Goal: Communication & Community: Answer question/provide support

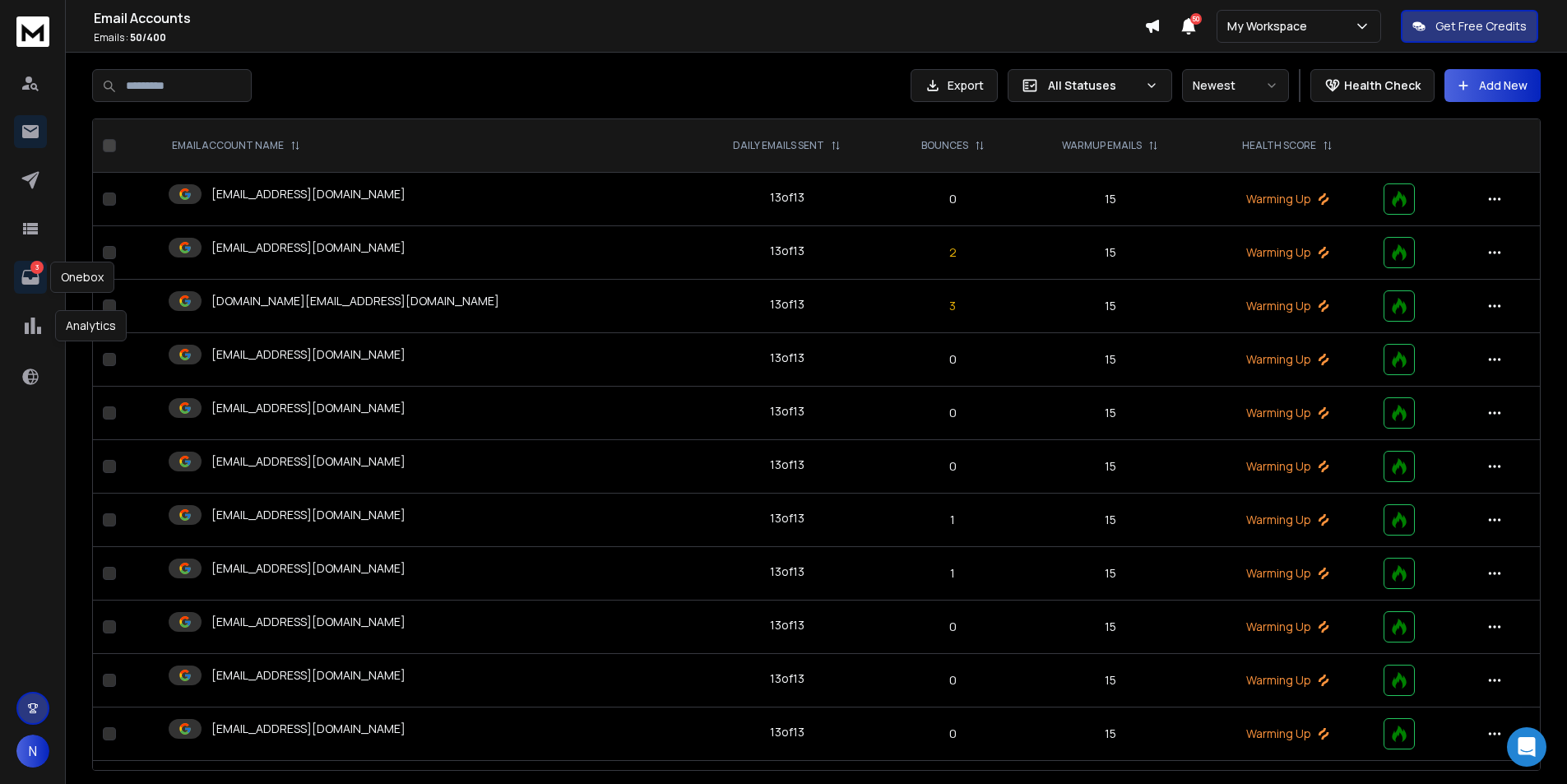
click at [33, 280] on icon at bounding box center [30, 277] width 17 height 15
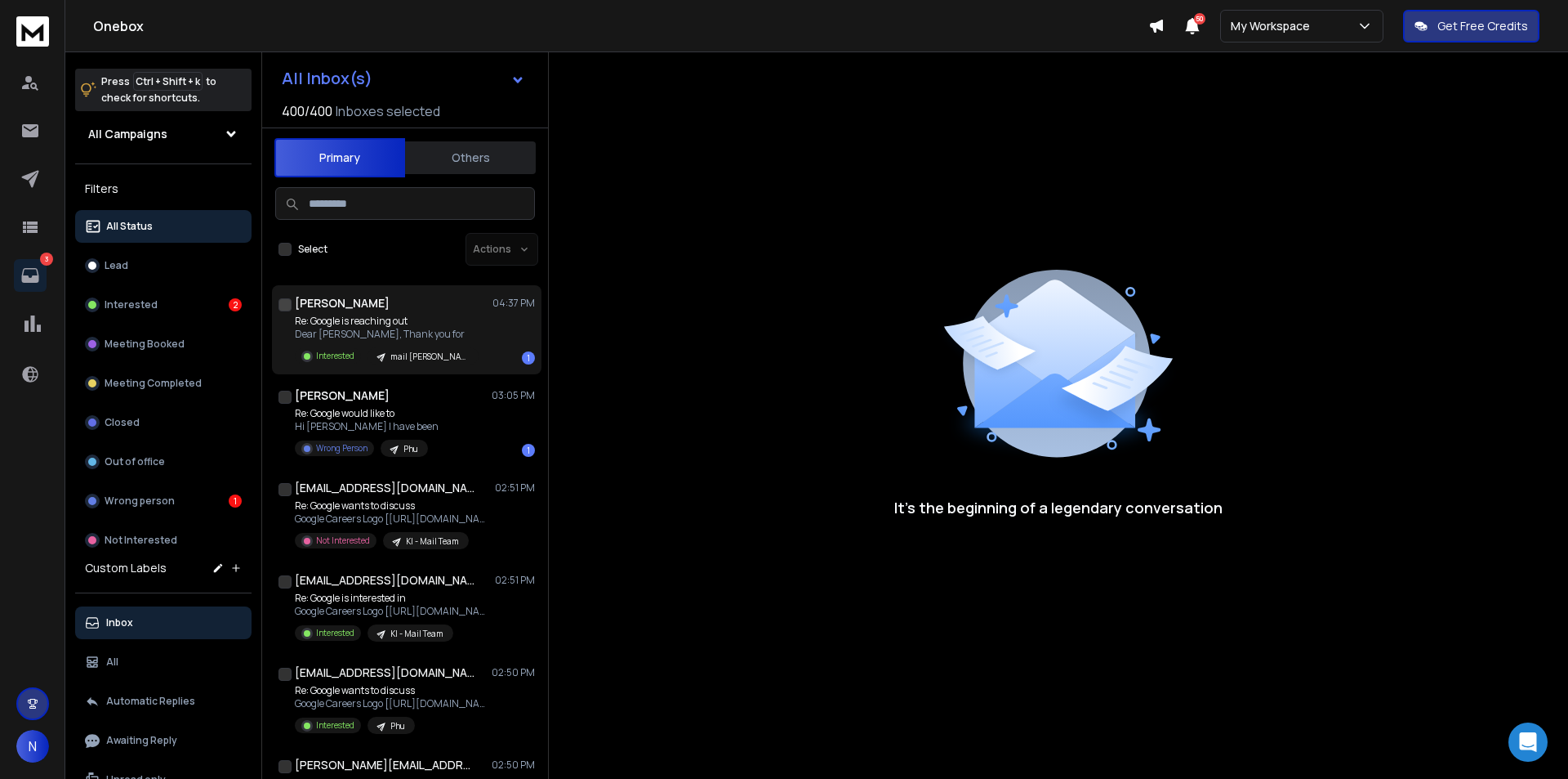
click at [359, 320] on p "Re: Google is reaching out" at bounding box center [387, 320] width 184 height 13
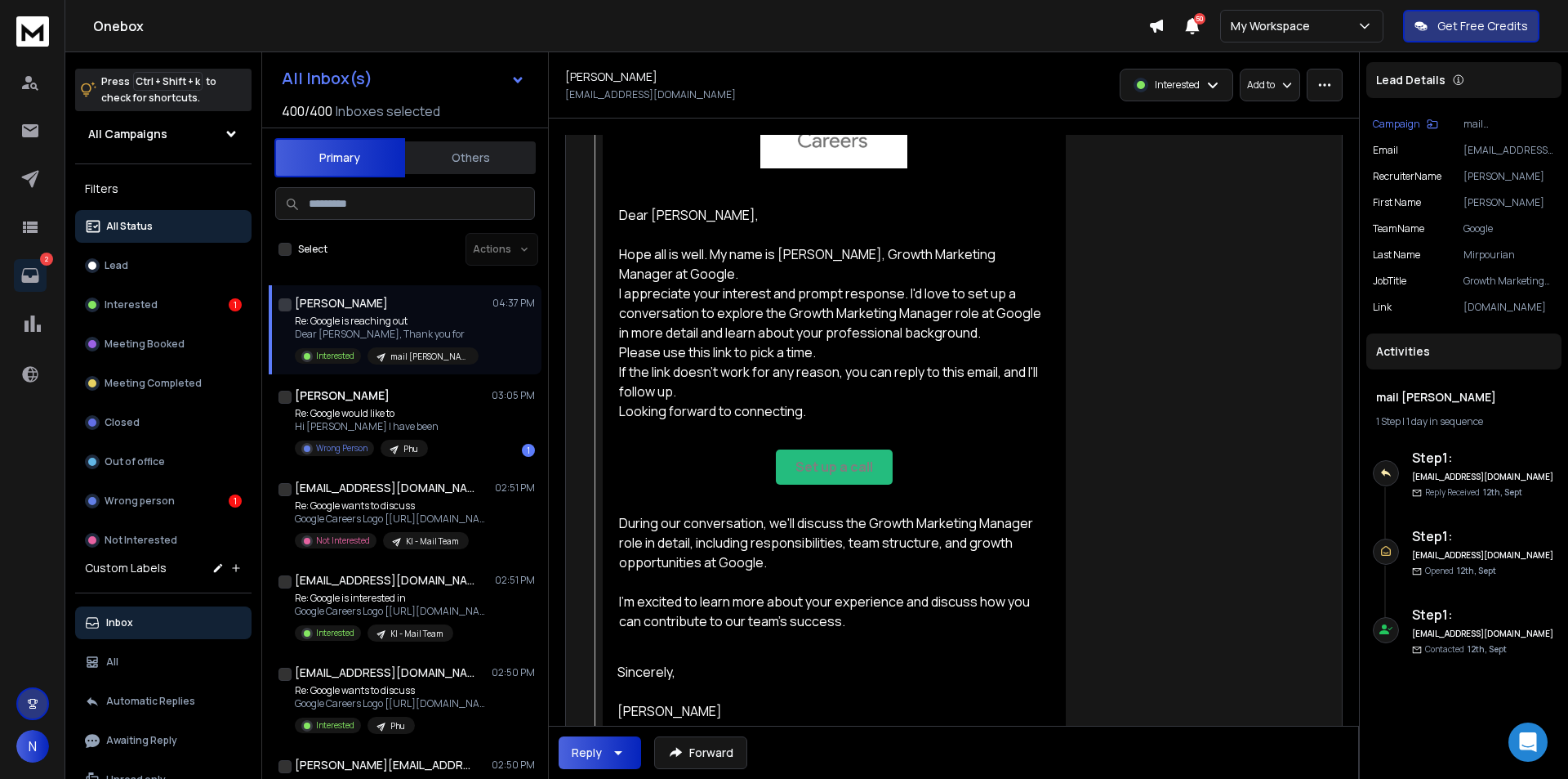
scroll to position [82, 0]
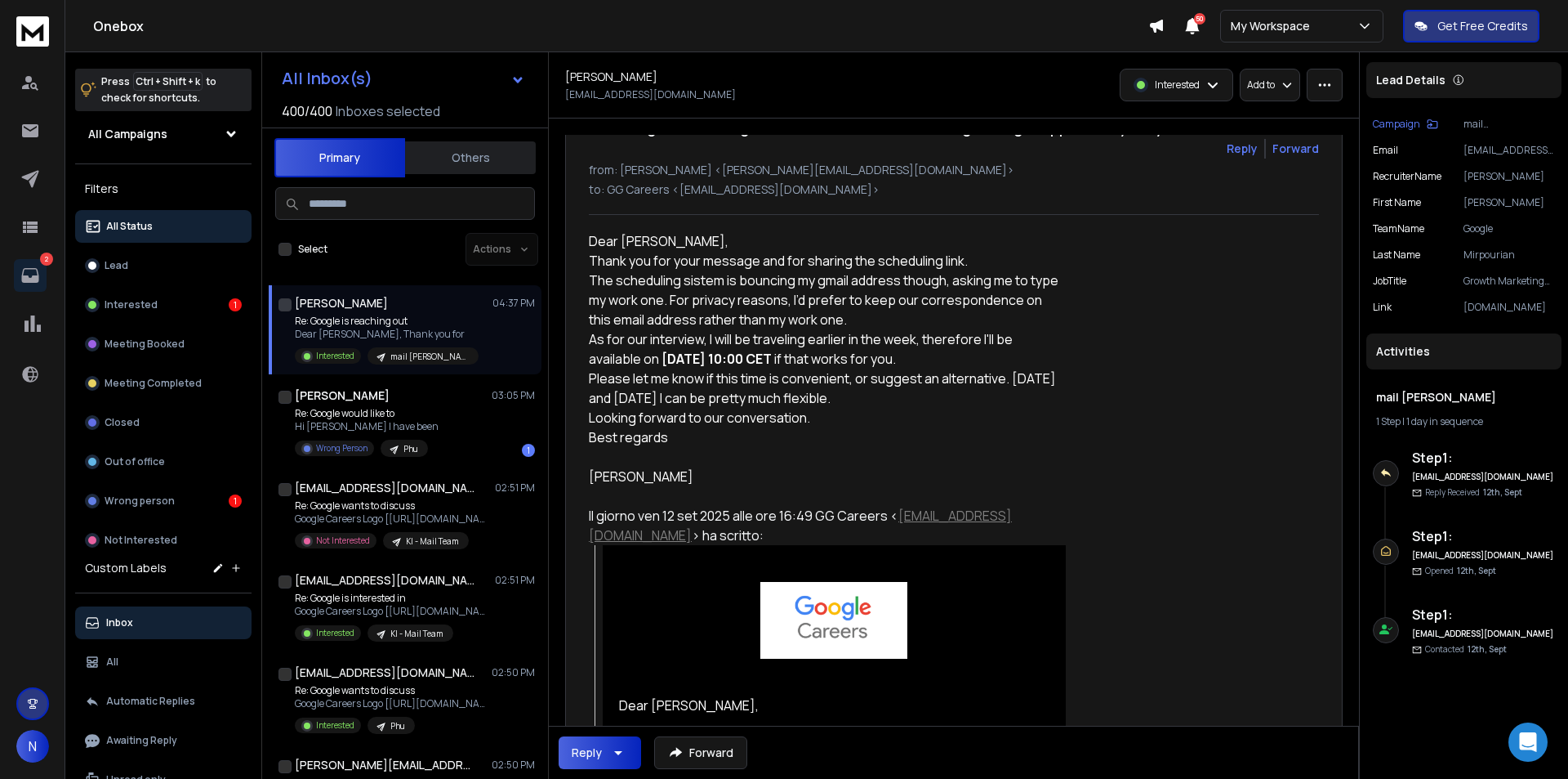
drag, startPoint x: 711, startPoint y: 465, endPoint x: 573, endPoint y: 239, distance: 264.8
copy div "Dear [PERSON_NAME], Thank you for your message and for sharing the scheduling l…"
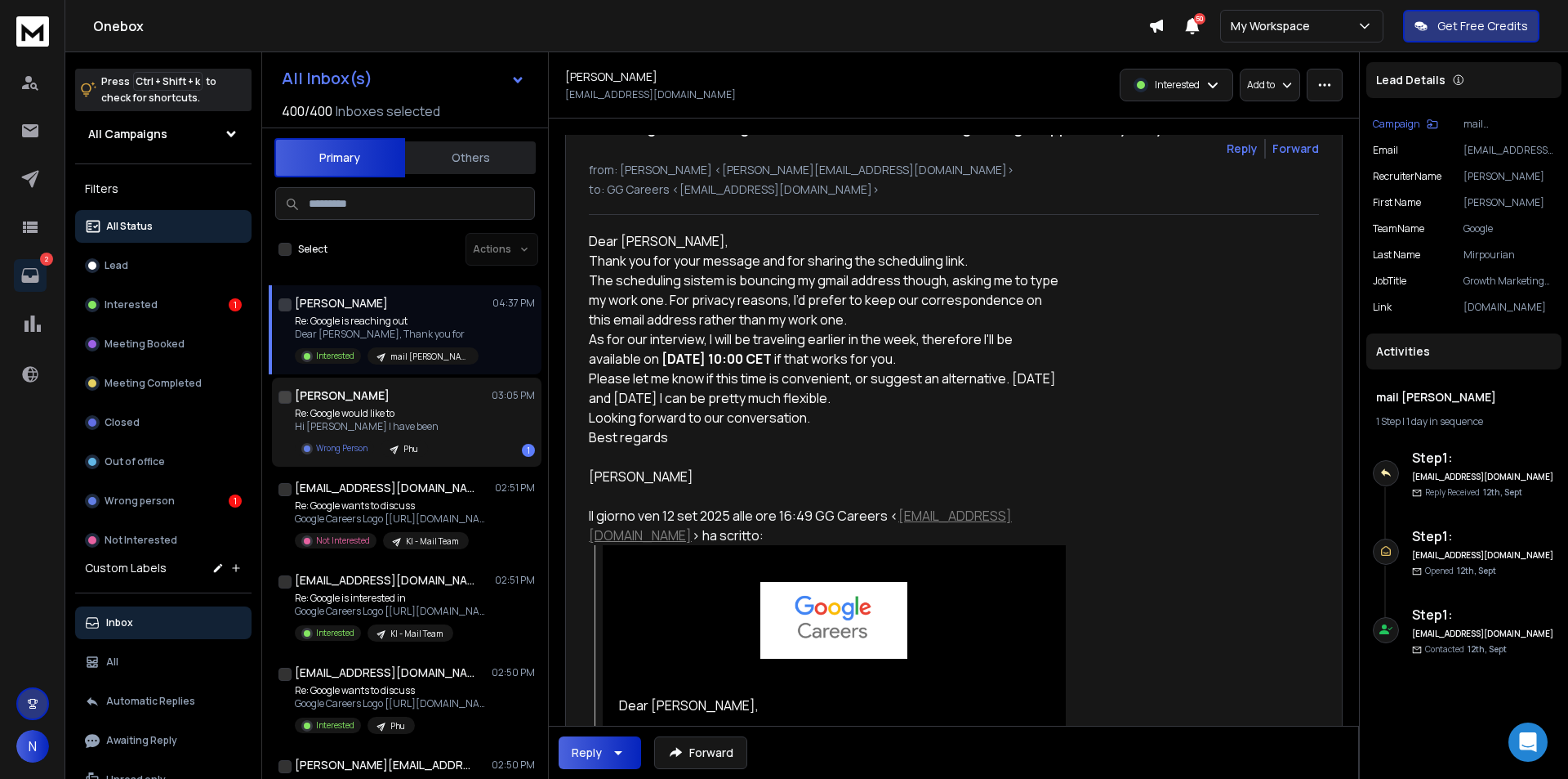
click at [410, 427] on p "Hi [PERSON_NAME] I have been" at bounding box center [366, 426] width 143 height 13
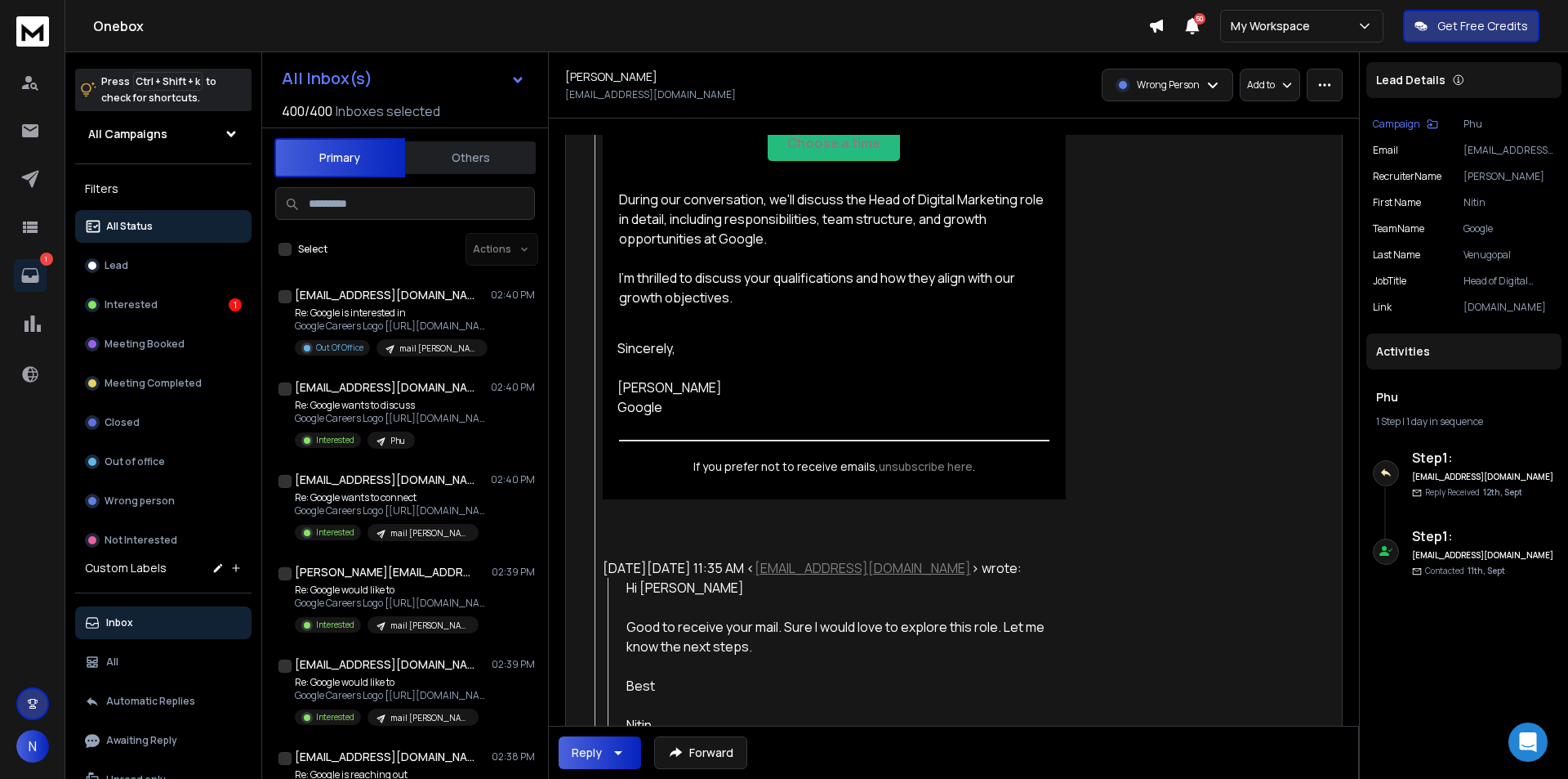
scroll to position [3105, 0]
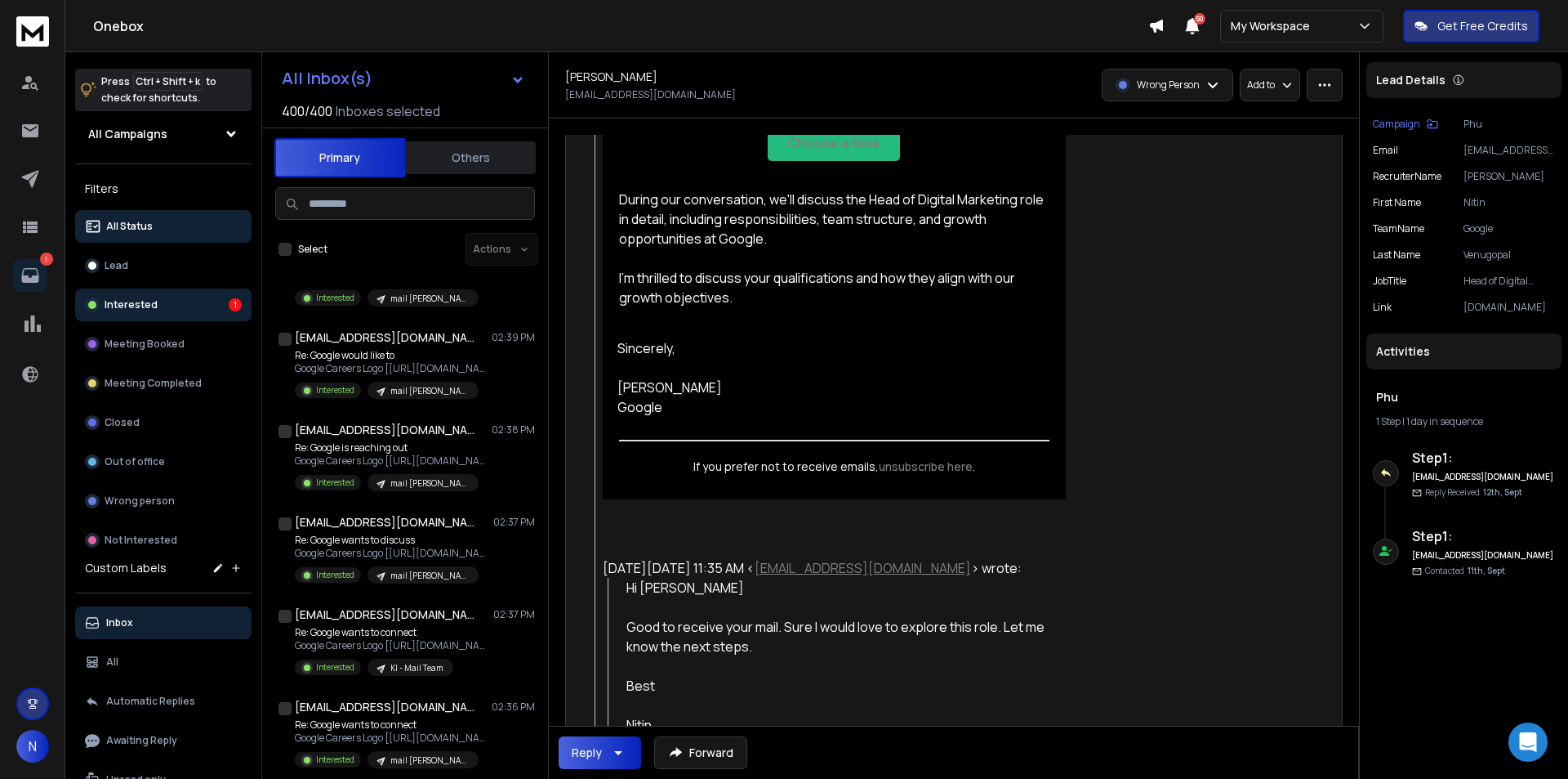
click at [158, 313] on button "Interested 1" at bounding box center [163, 305] width 177 height 32
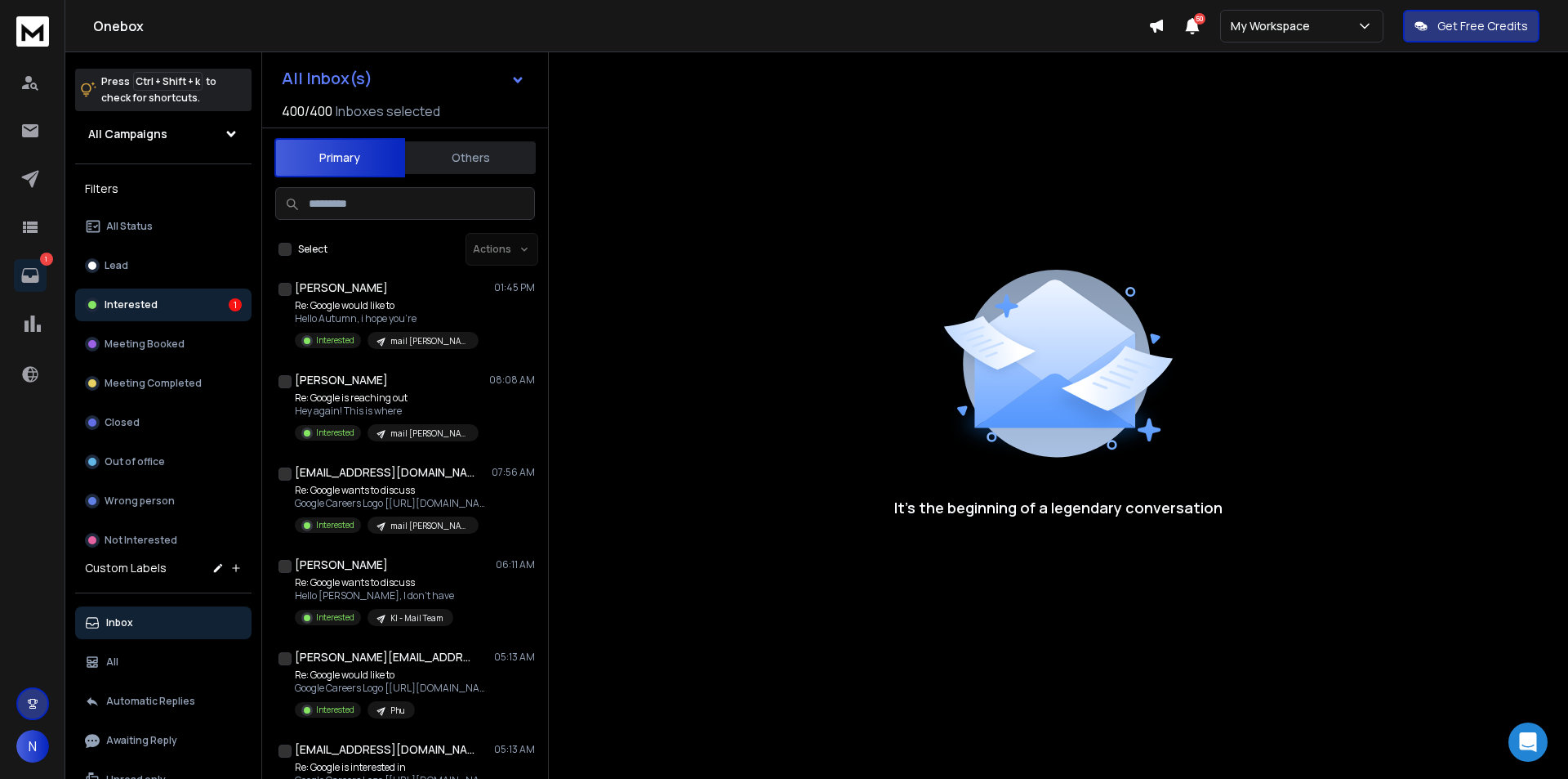
scroll to position [3186, 0]
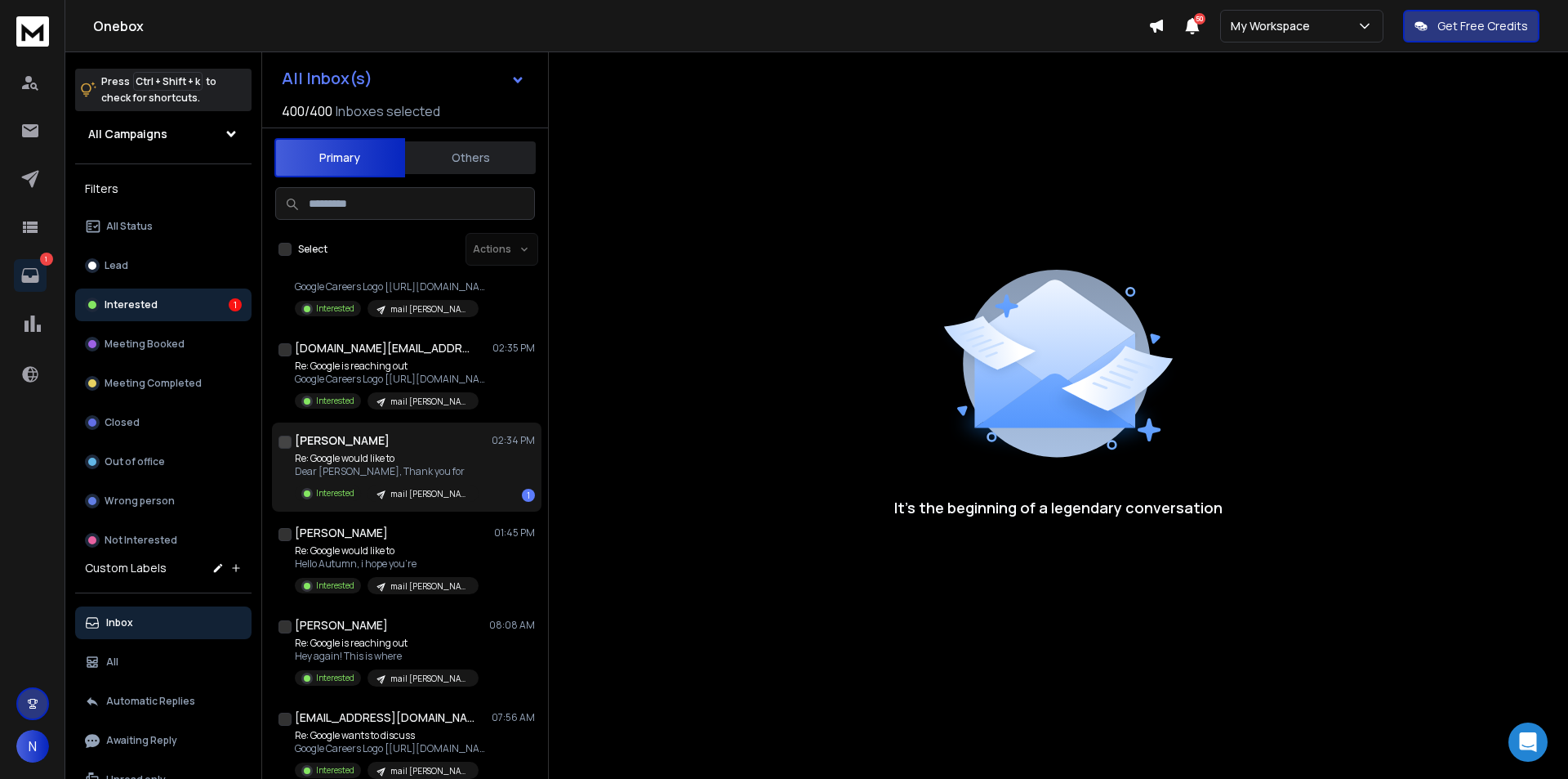
click at [453, 468] on div "Re: Google would like to Dear Nathan, Thank you for Interested mail jame 1" at bounding box center [415, 477] width 240 height 50
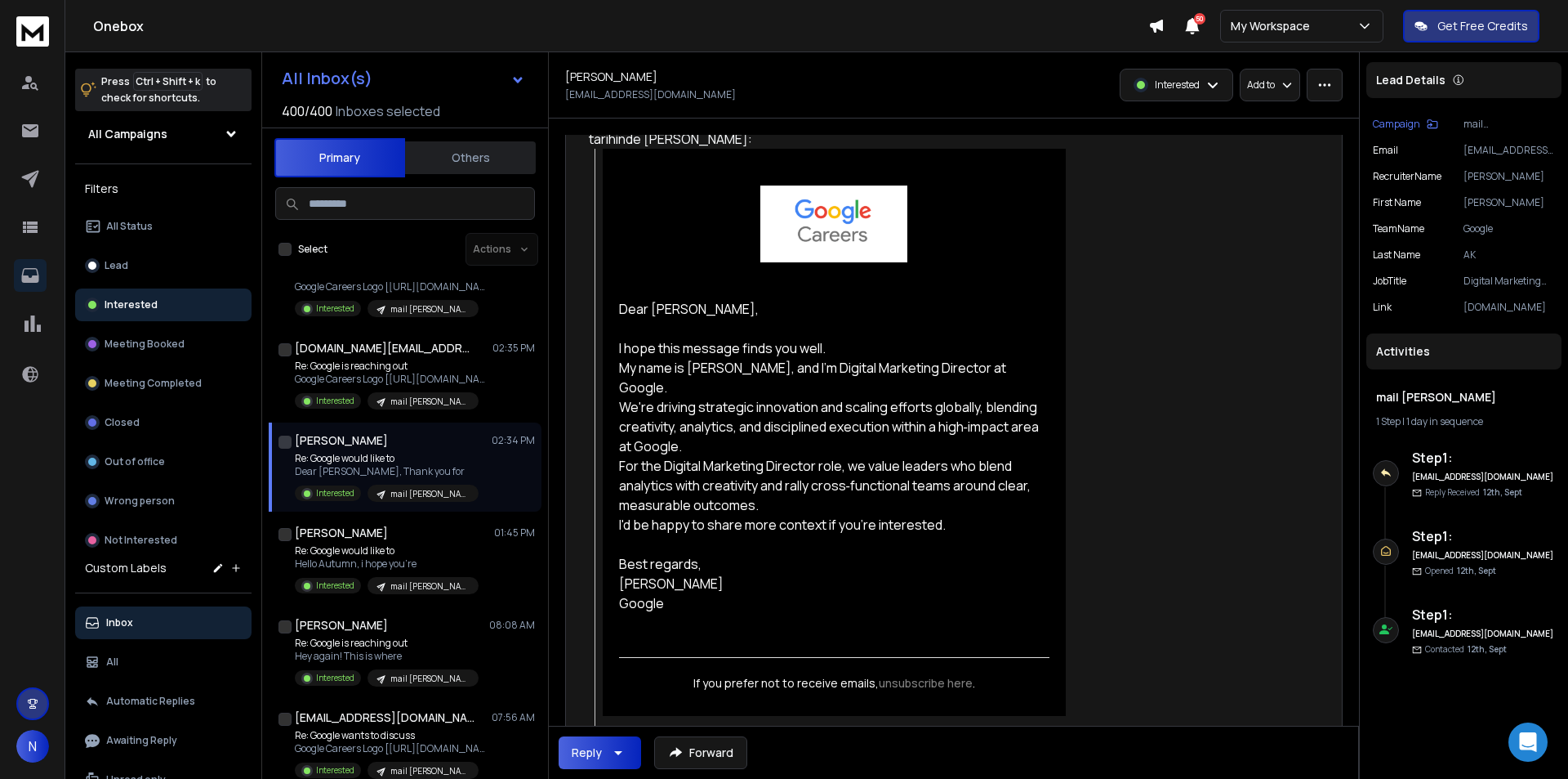
scroll to position [92, 0]
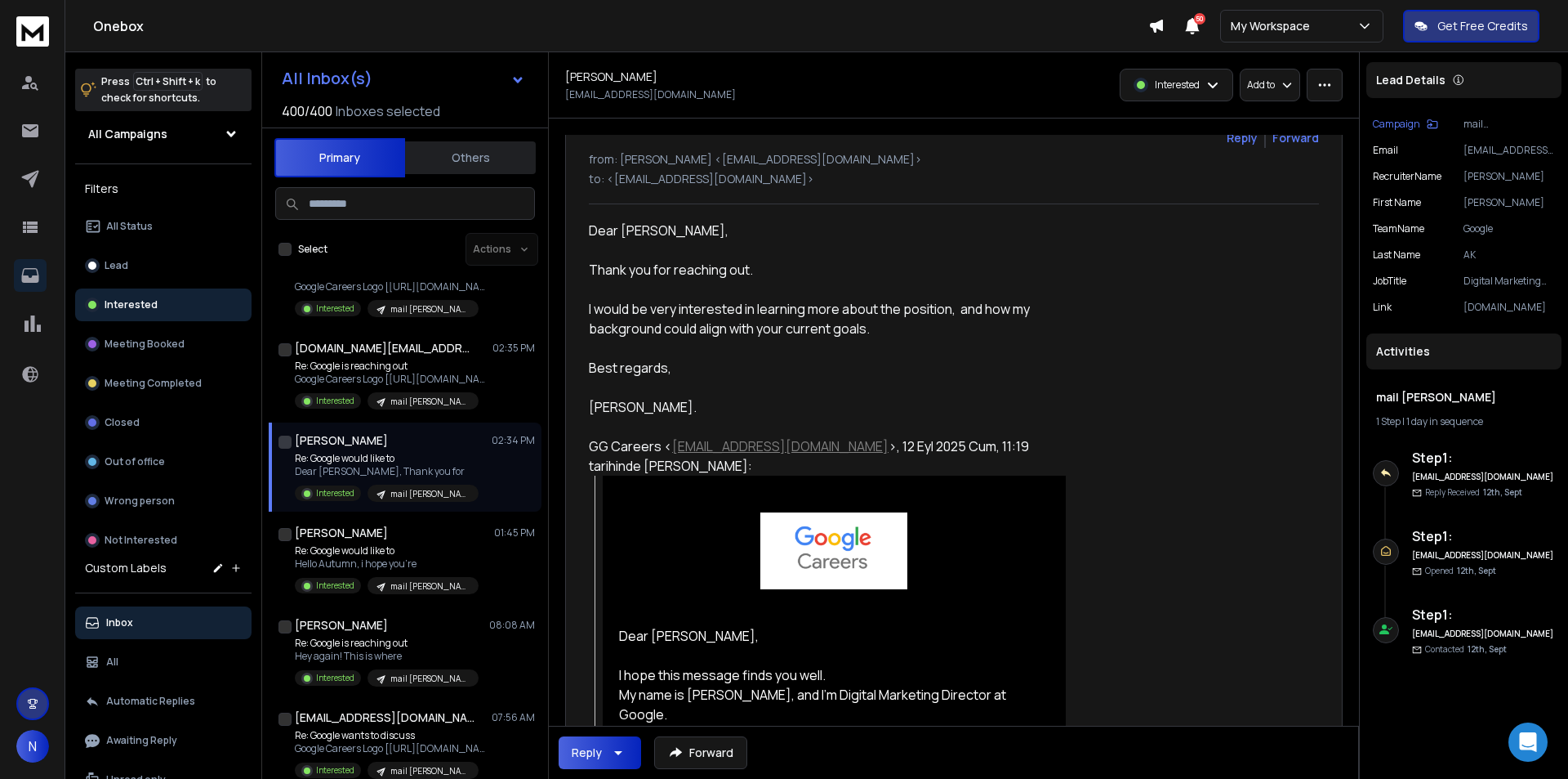
click at [597, 759] on div "Reply" at bounding box center [586, 753] width 30 height 16
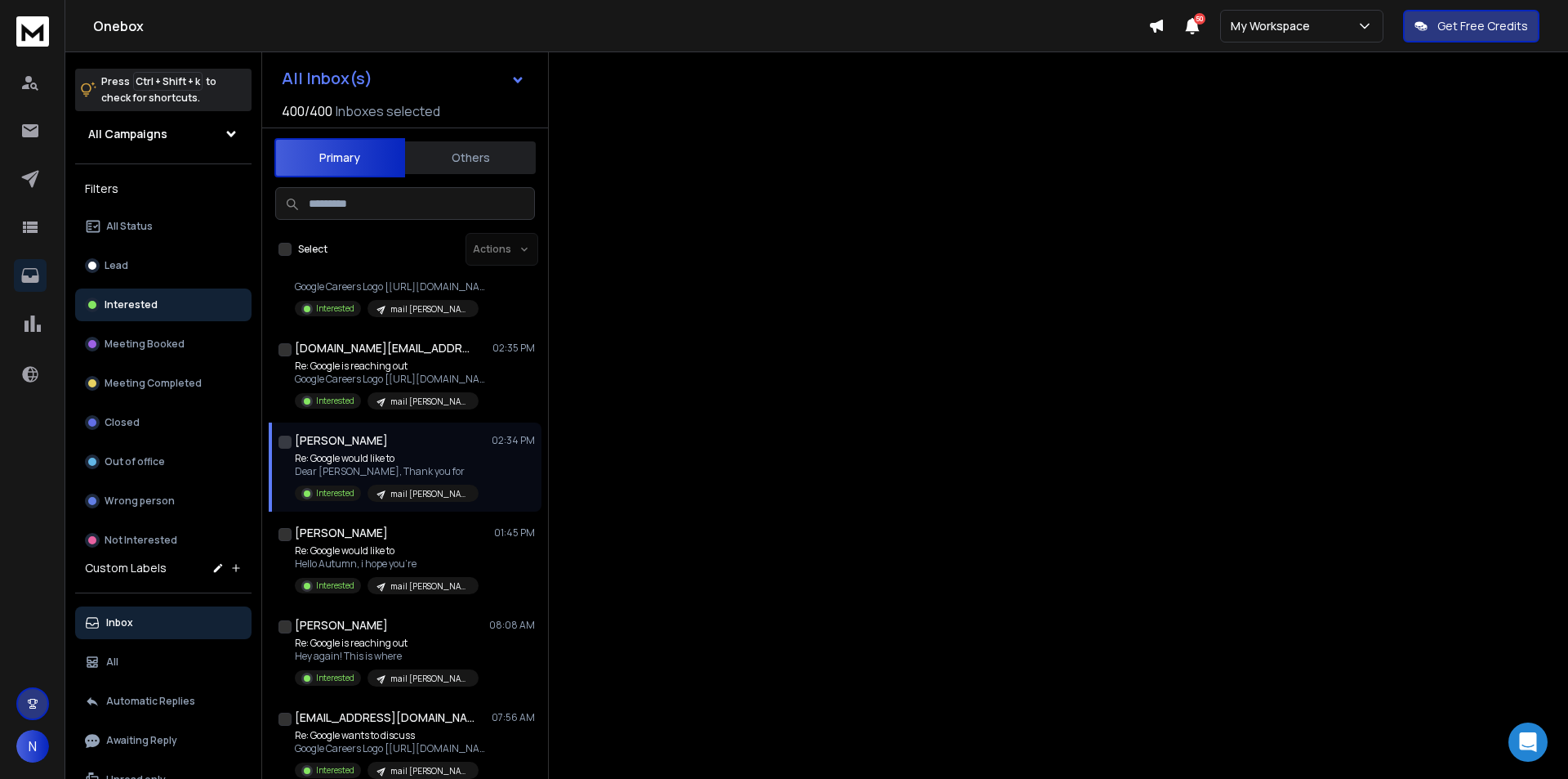
scroll to position [0, 0]
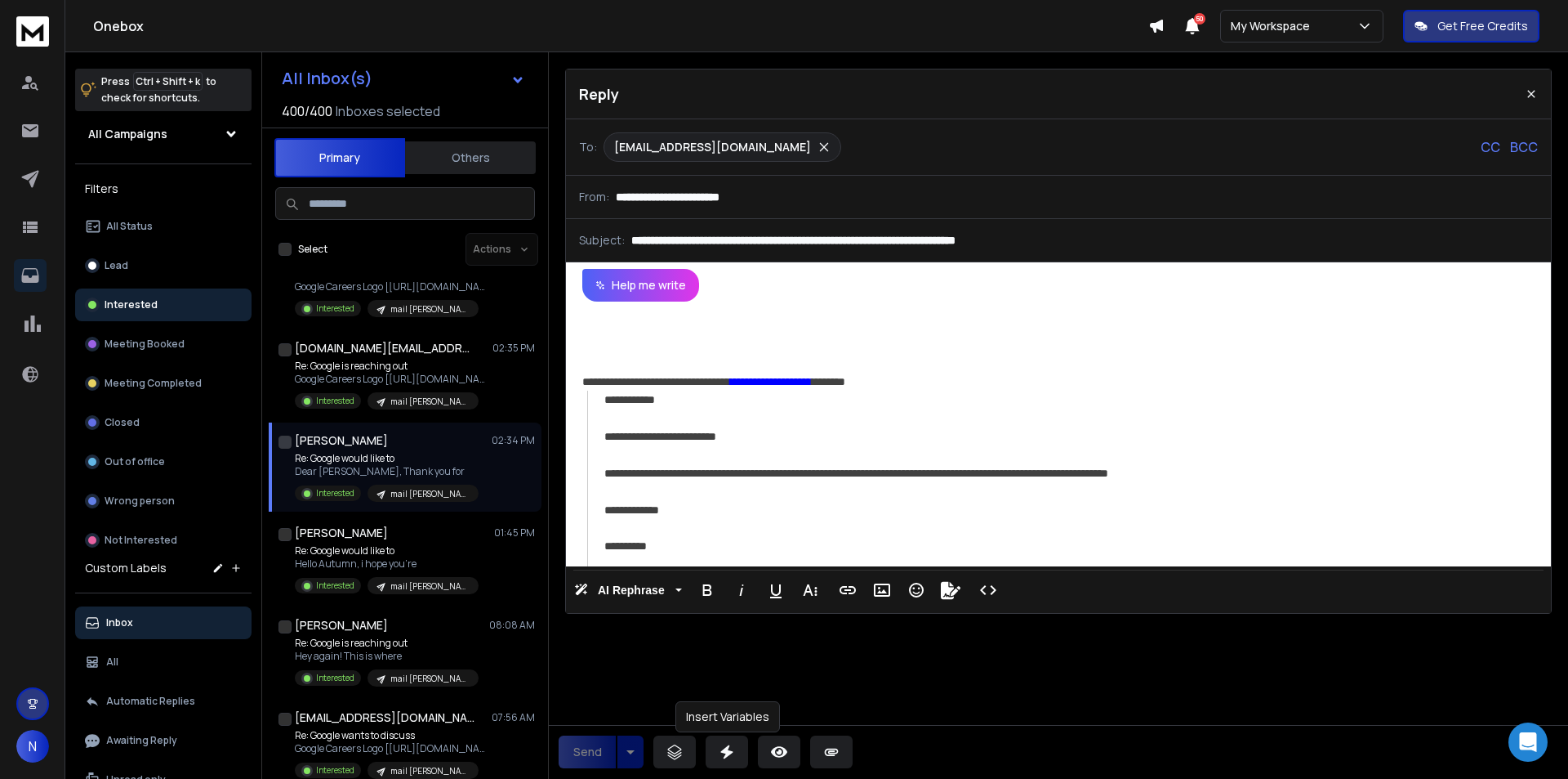
click at [680, 755] on icon at bounding box center [674, 756] width 14 height 5
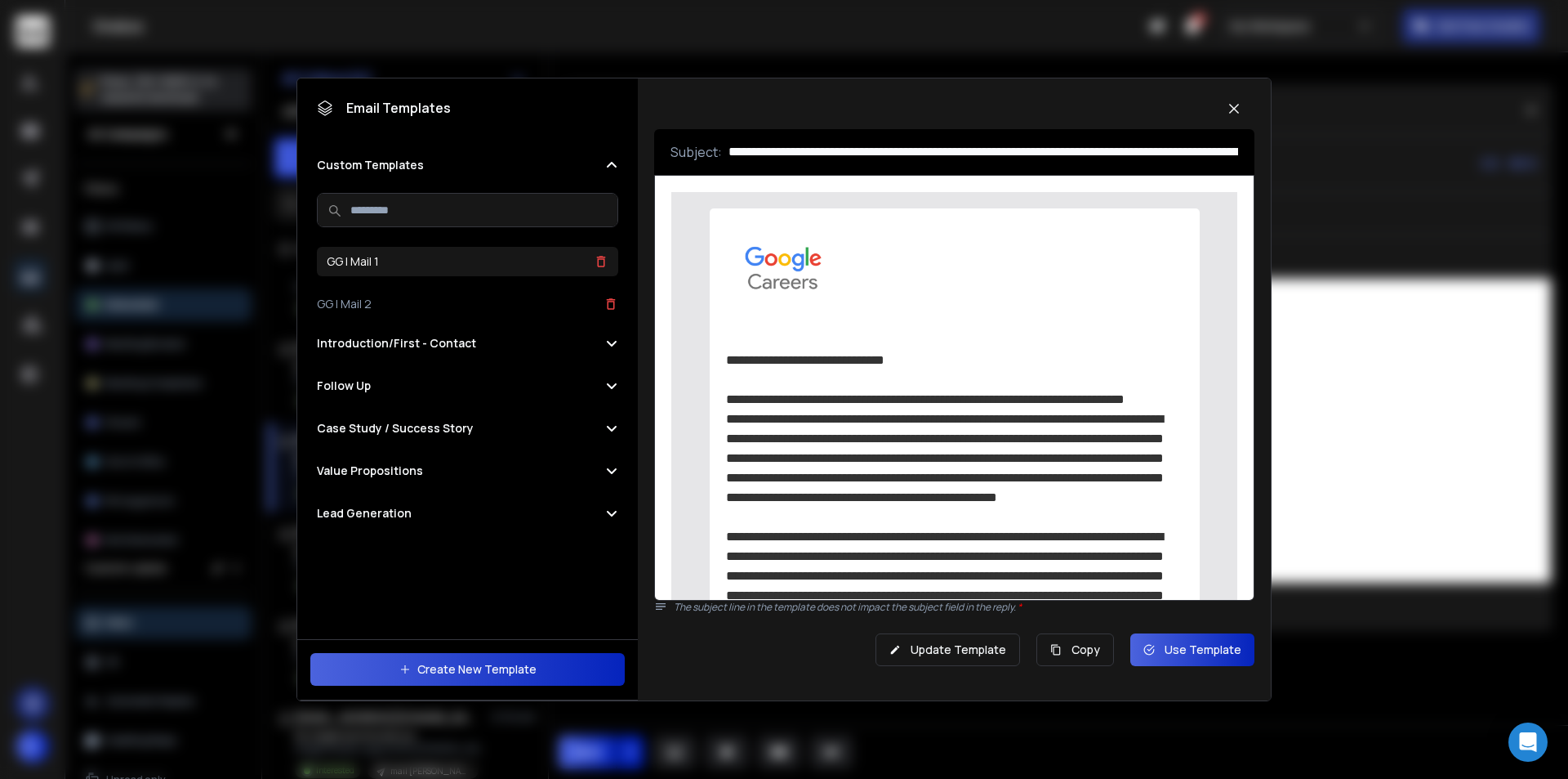
click at [404, 301] on div "GG | Mail 2" at bounding box center [467, 304] width 301 height 16
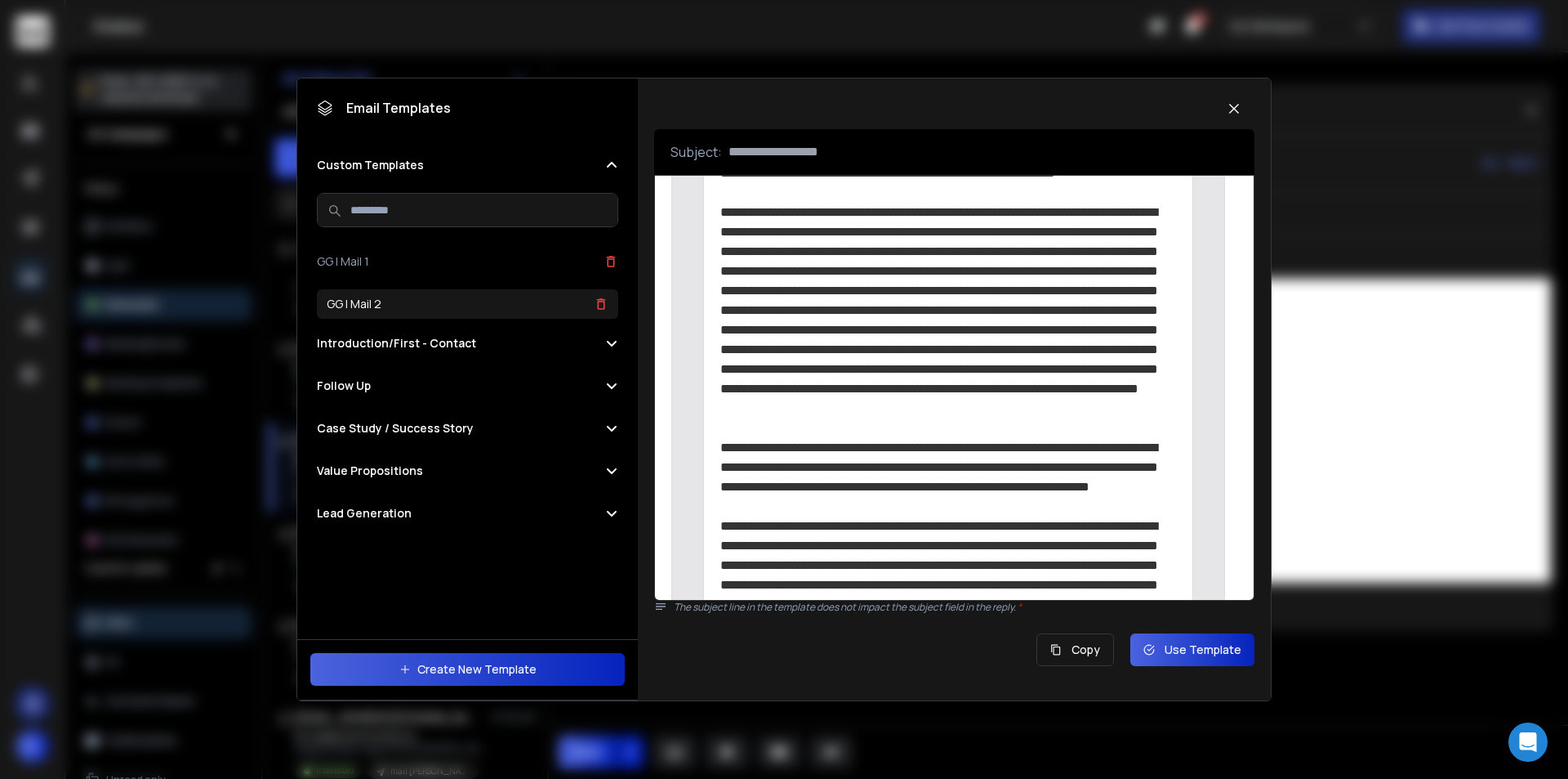
scroll to position [654, 0]
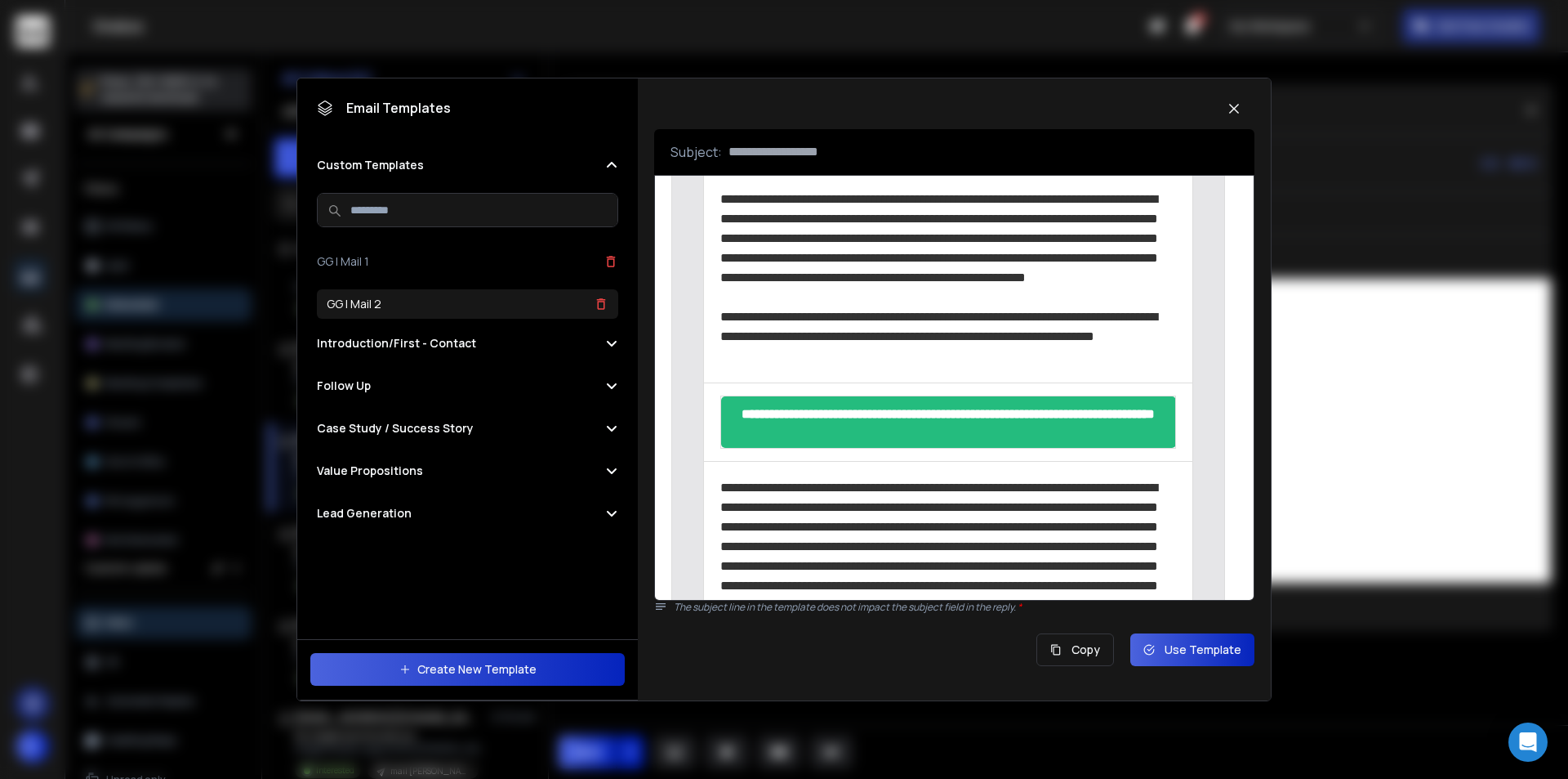
click at [1190, 643] on button "Use Template" at bounding box center [1193, 650] width 125 height 32
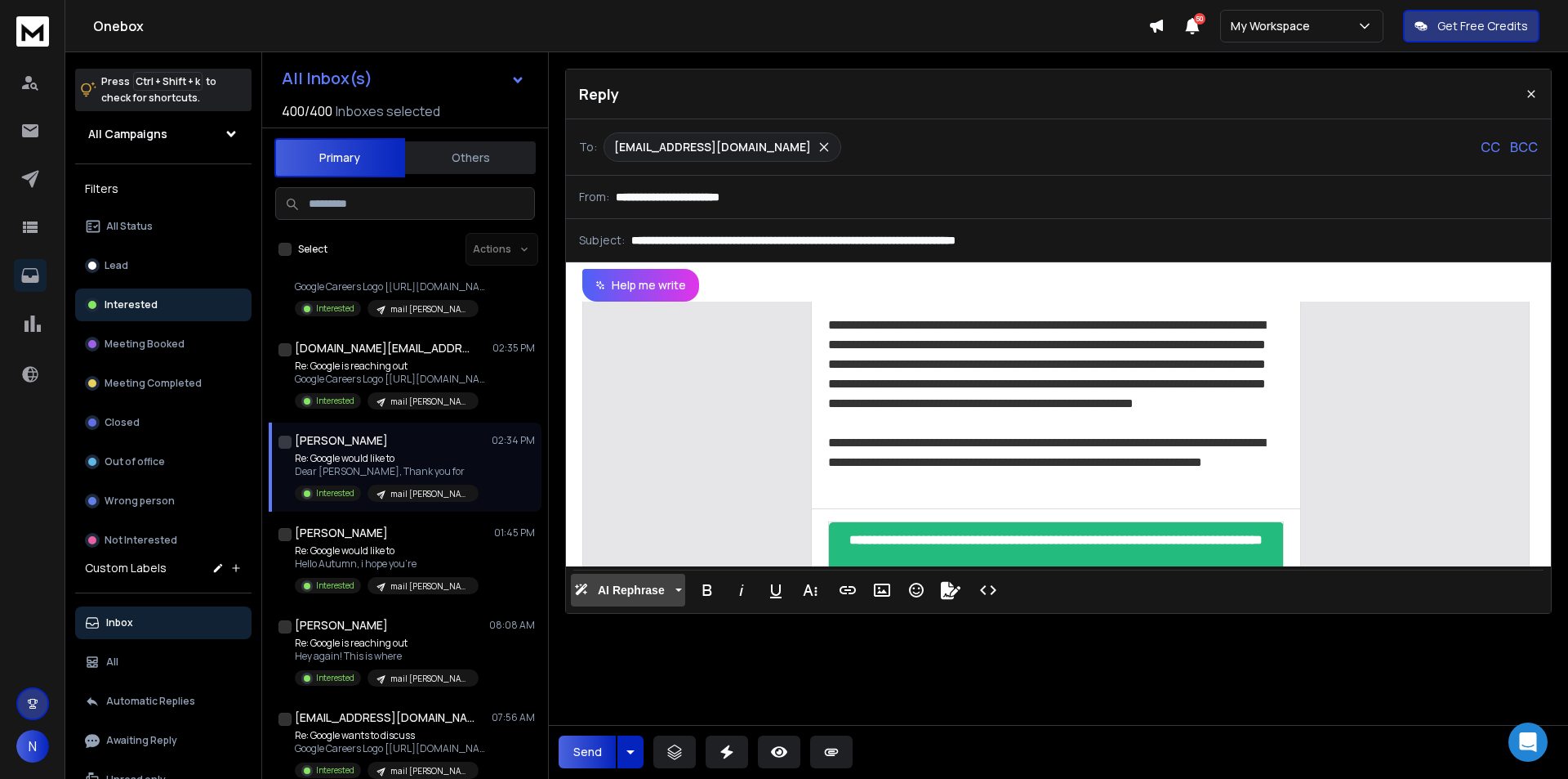
scroll to position [980, 0]
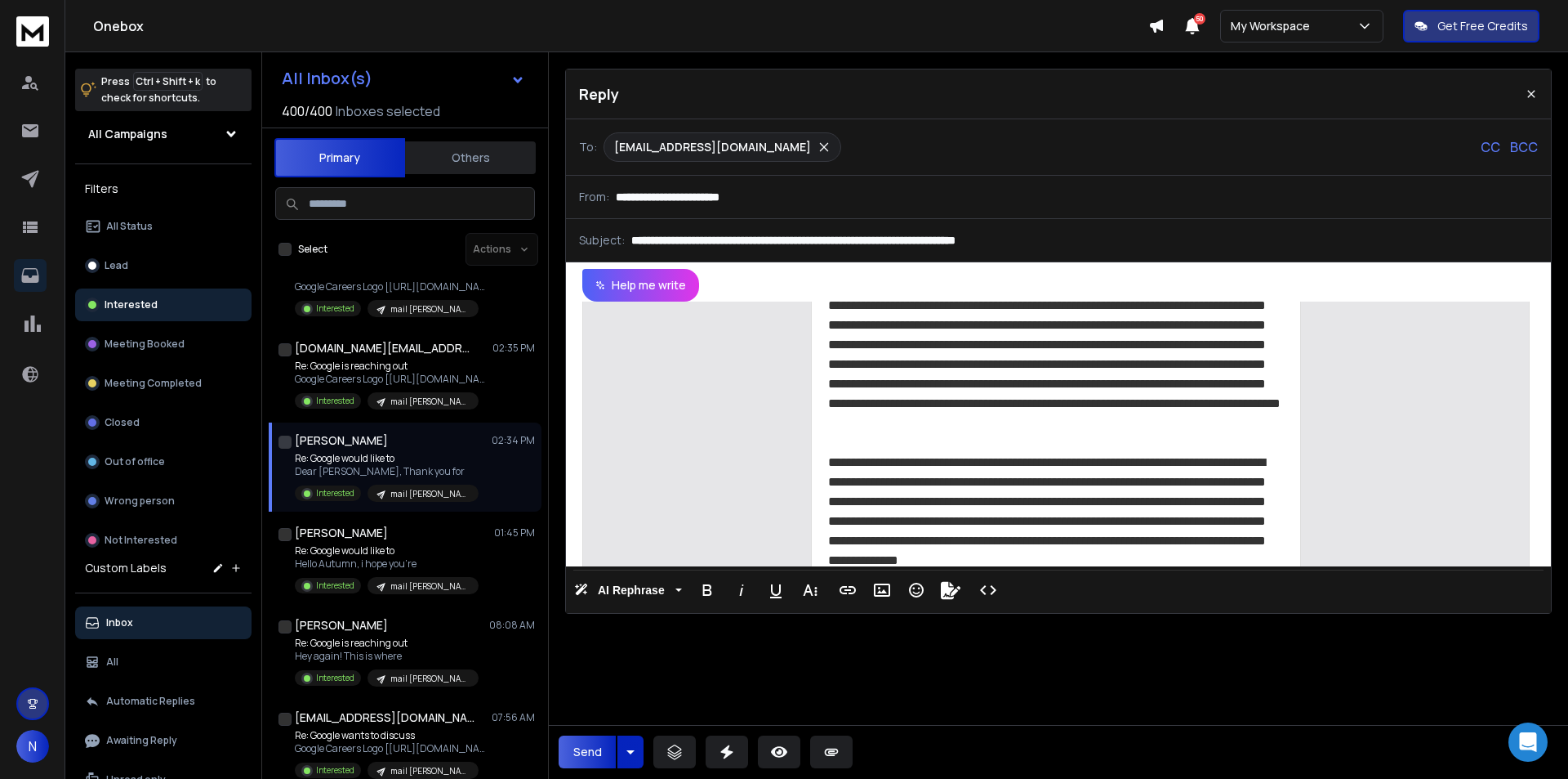
click at [581, 753] on button "Send" at bounding box center [586, 752] width 57 height 32
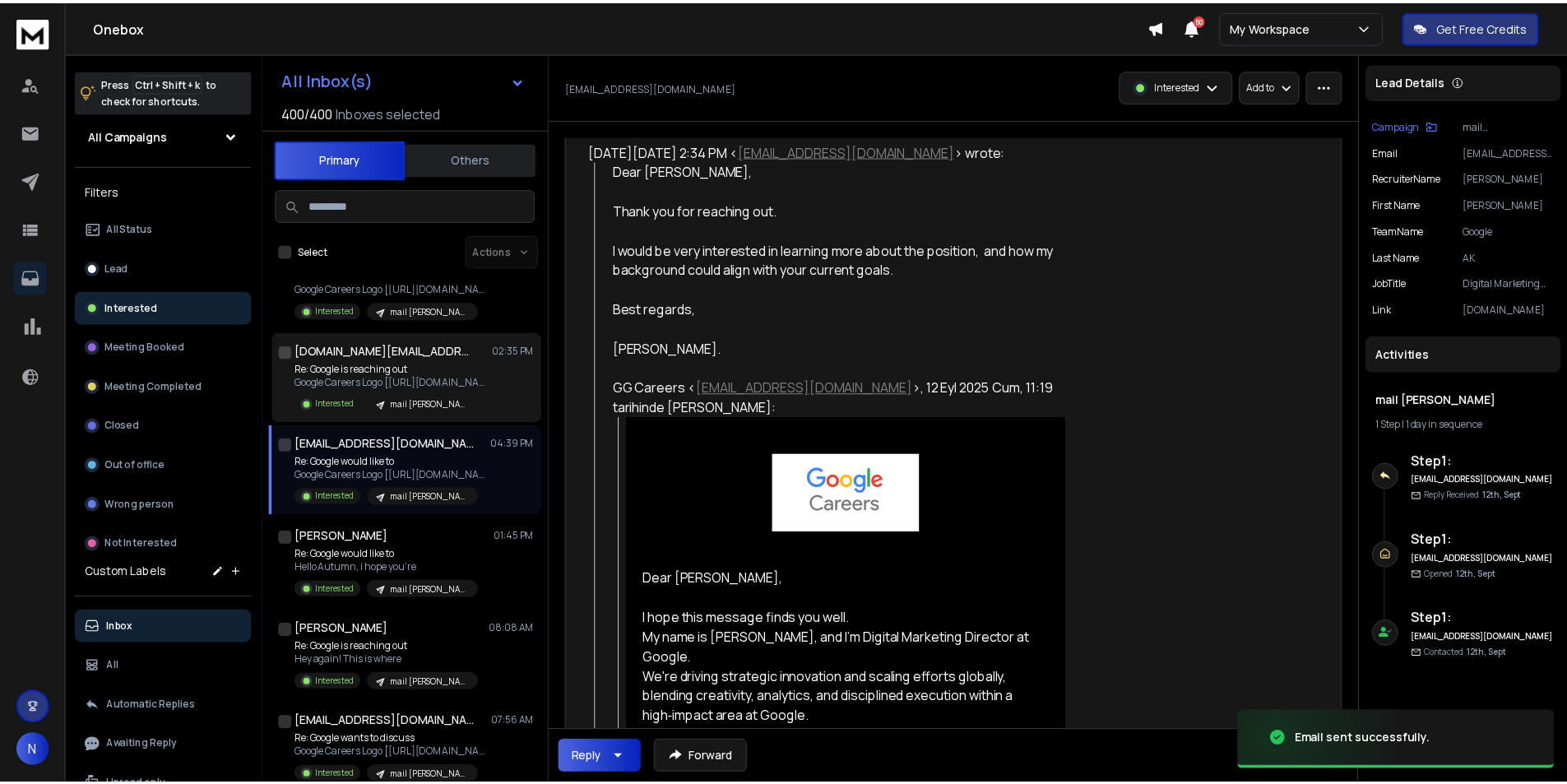
scroll to position [1069, 0]
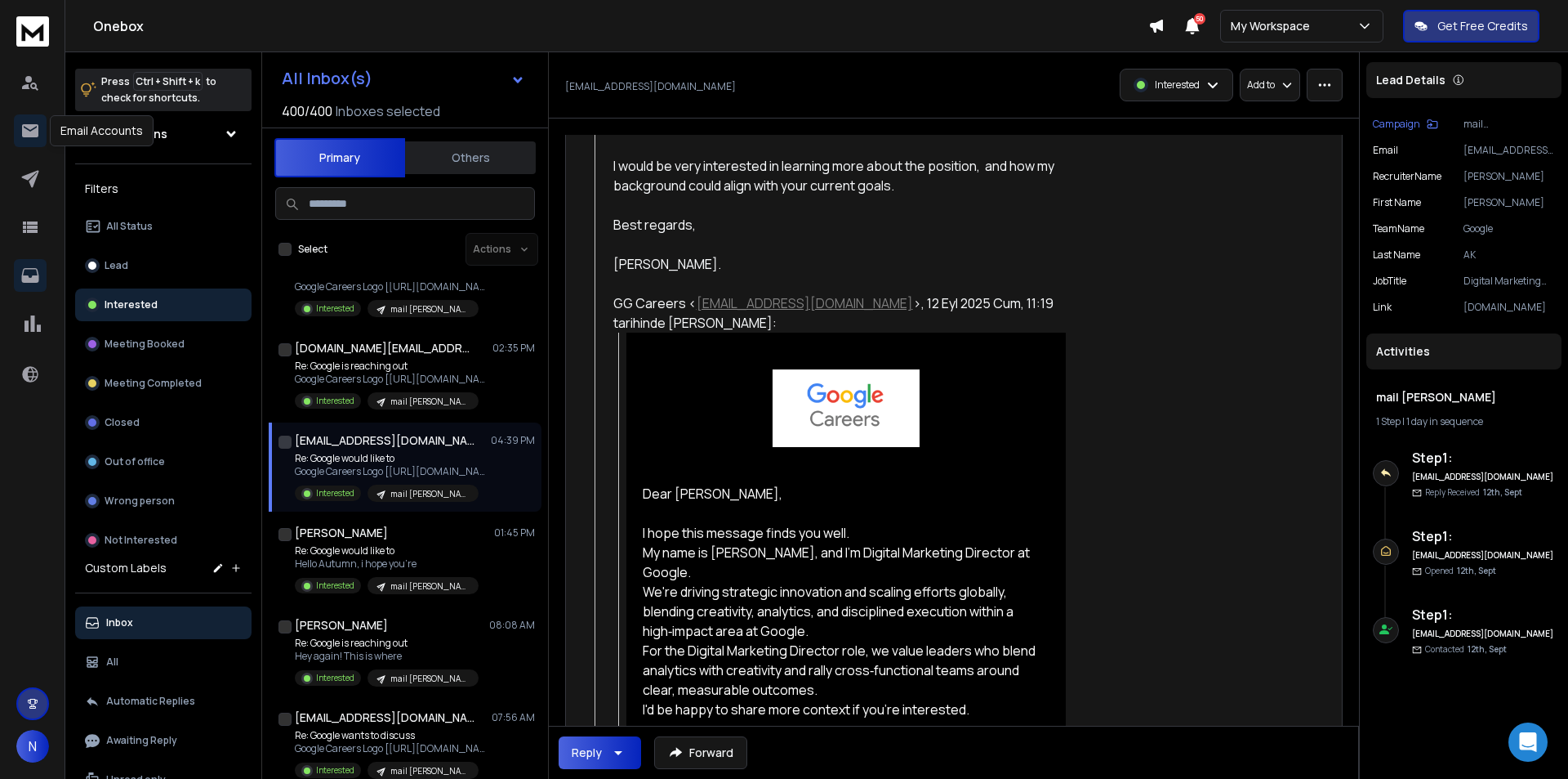
click at [42, 132] on link at bounding box center [30, 131] width 32 height 32
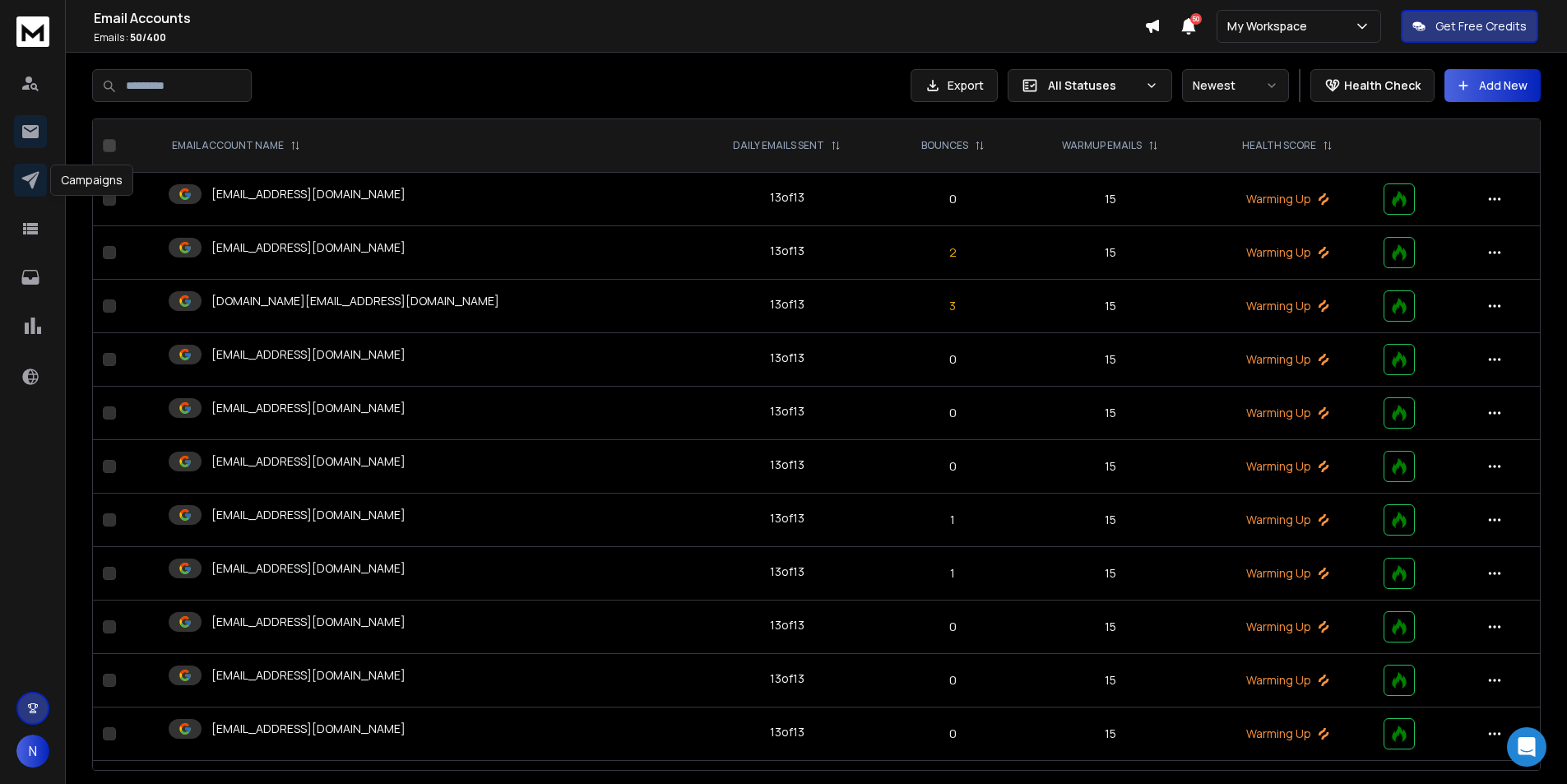
click at [34, 173] on icon at bounding box center [31, 180] width 20 height 20
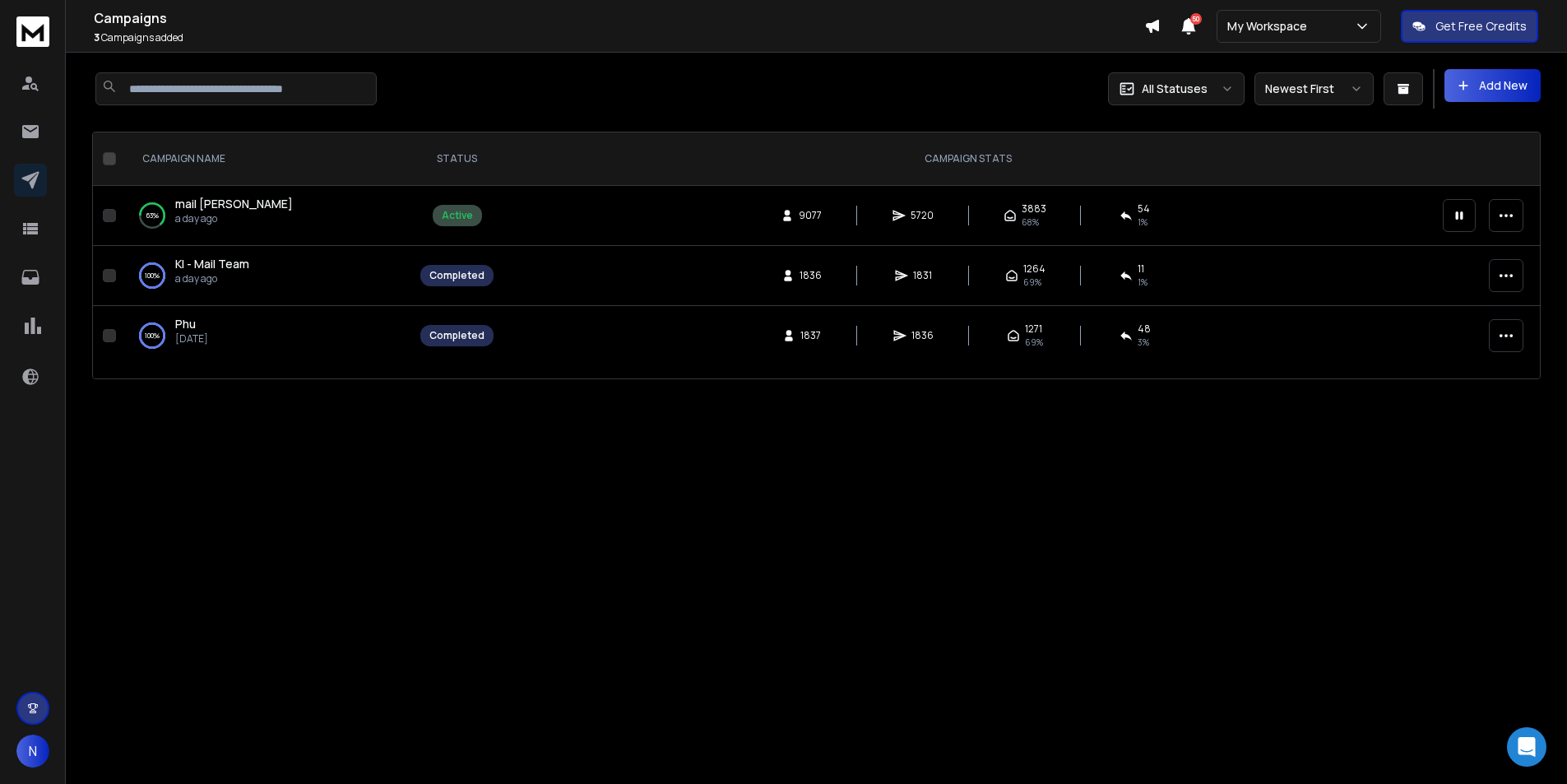
click at [696, 206] on div "9077 5720 3883 68 % 54 1 %" at bounding box center [968, 215] width 910 height 26
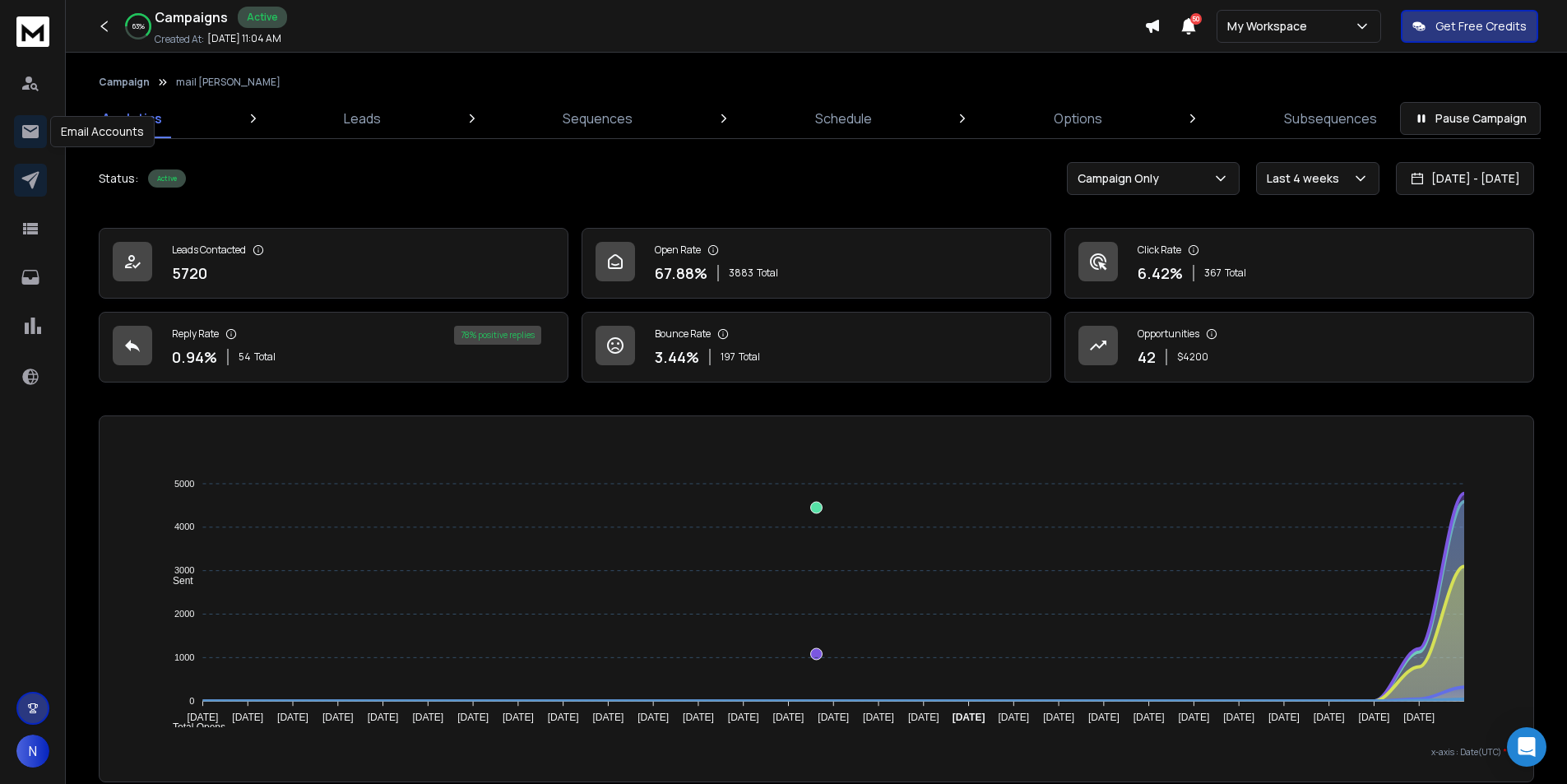
click at [19, 129] on link at bounding box center [30, 132] width 33 height 33
